Goal: Task Accomplishment & Management: Use online tool/utility

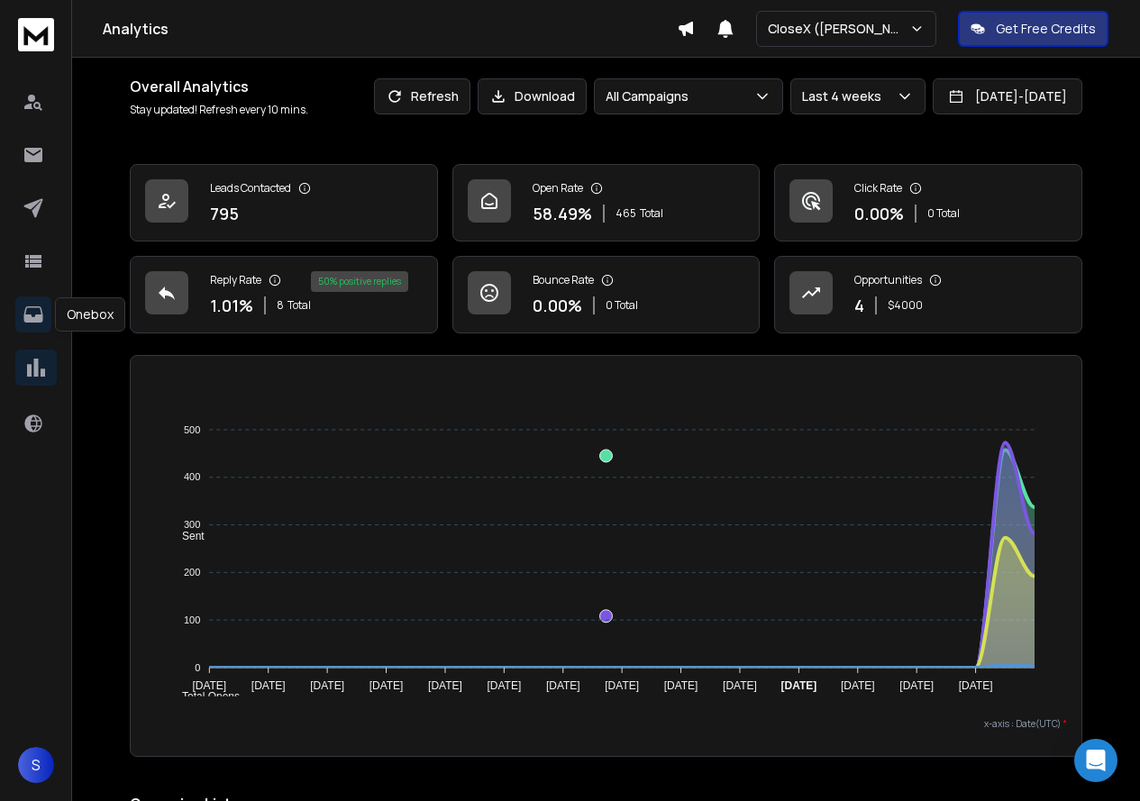
click at [40, 312] on icon at bounding box center [34, 315] width 22 height 22
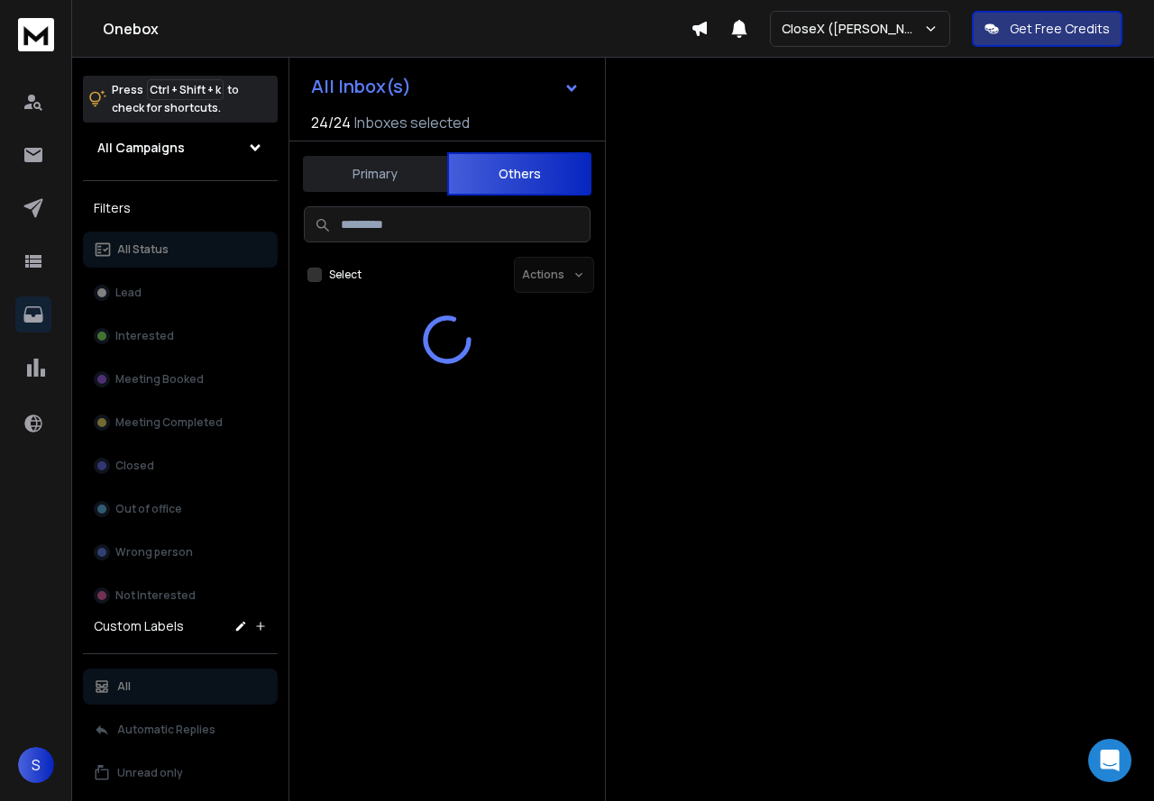
click at [525, 168] on button "Others" at bounding box center [519, 173] width 144 height 43
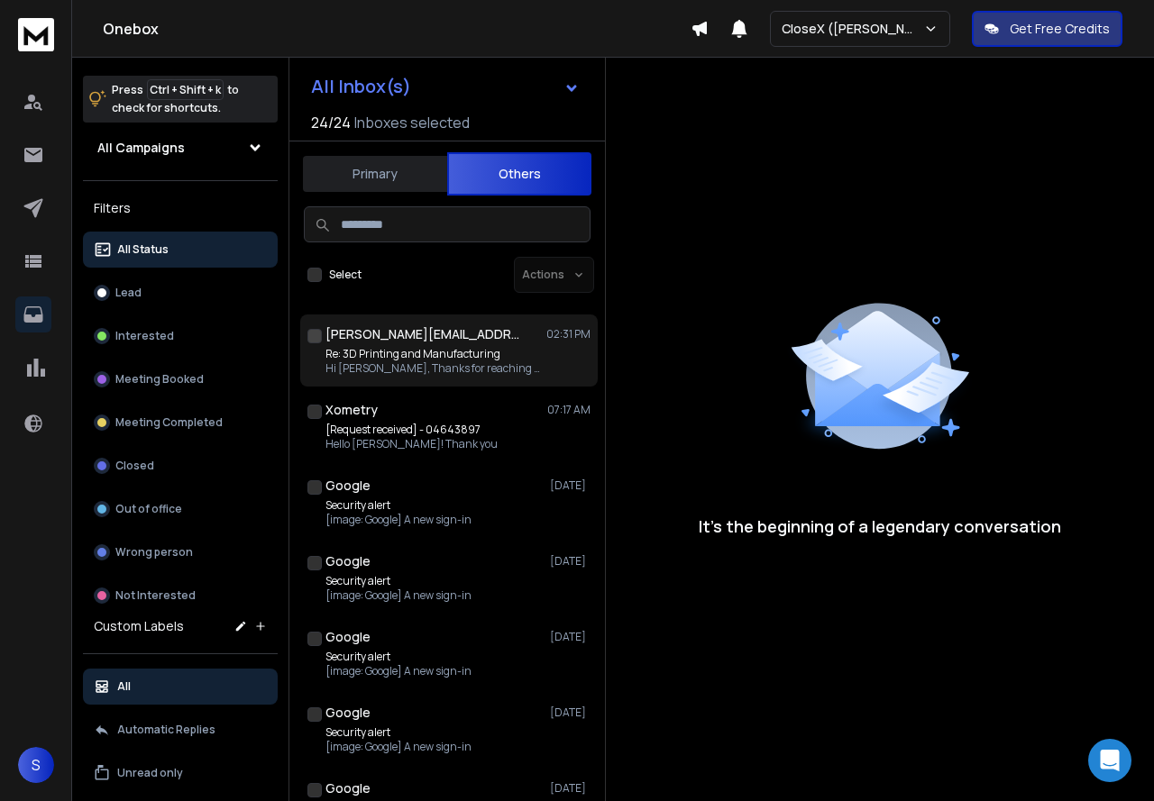
click at [434, 351] on p "Re: 3D Printing and Manufacturing" at bounding box center [433, 354] width 216 height 14
